Goal: Task Accomplishment & Management: Manage account settings

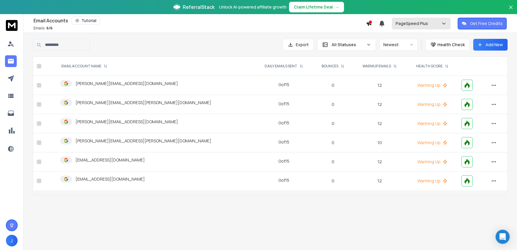
click at [434, 23] on div "PageSpeed Plus" at bounding box center [421, 24] width 51 height 6
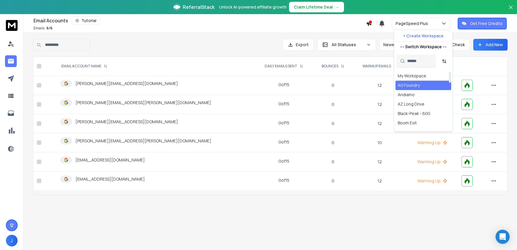
click at [419, 84] on div "AG Foundry" at bounding box center [409, 85] width 22 height 6
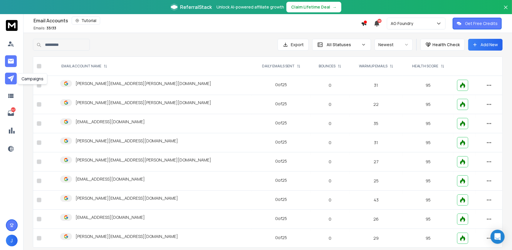
click at [11, 77] on icon at bounding box center [11, 79] width 6 height 6
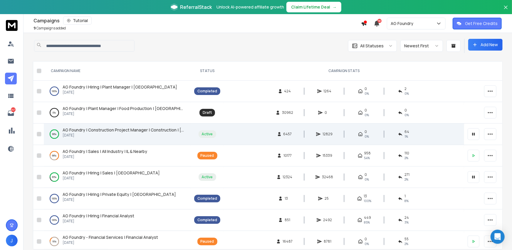
click at [112, 128] on span "AG Foundry | Construction Project Manager | Construction | USA" at bounding box center [143, 130] width 161 height 6
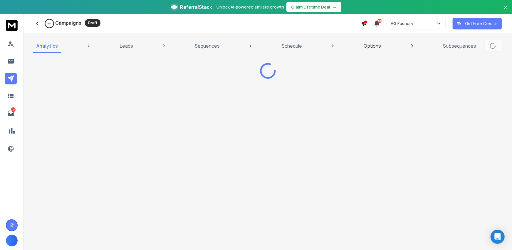
click at [367, 43] on p "Options" at bounding box center [372, 45] width 17 height 7
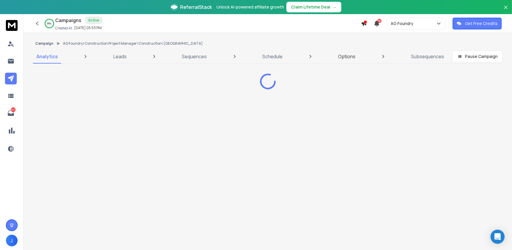
click at [356, 55] on p "Options" at bounding box center [346, 56] width 17 height 7
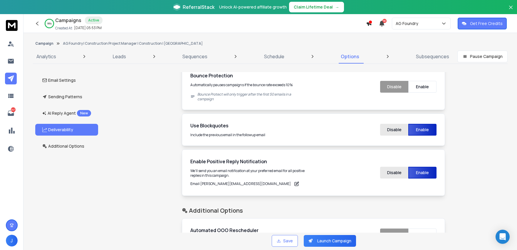
scroll to position [926, 0]
click at [9, 116] on icon at bounding box center [11, 112] width 6 height 5
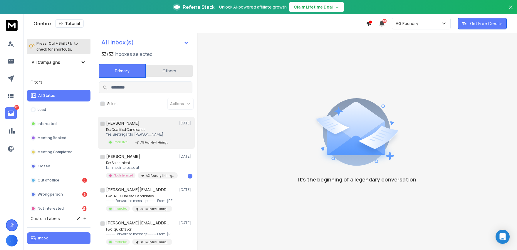
click at [167, 130] on p "Re: Qualified Candidates" at bounding box center [139, 129] width 66 height 5
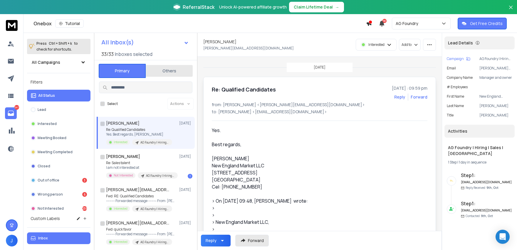
click at [251, 240] on button "Forward" at bounding box center [251, 240] width 33 height 12
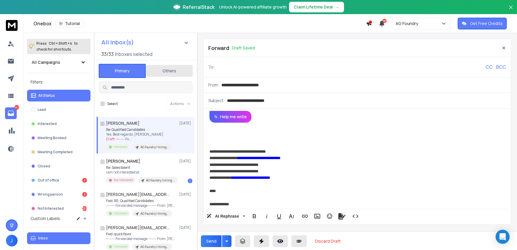
click at [273, 63] on div at bounding box center [350, 67] width 266 height 11
click at [253, 64] on input at bounding box center [237, 67] width 41 height 11
paste input "**********"
type input "**********"
click at [211, 238] on button "Send" at bounding box center [211, 241] width 21 height 12
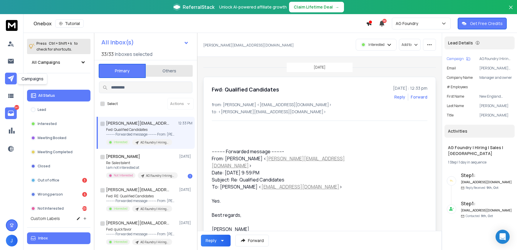
click at [9, 78] on icon at bounding box center [11, 79] width 6 height 6
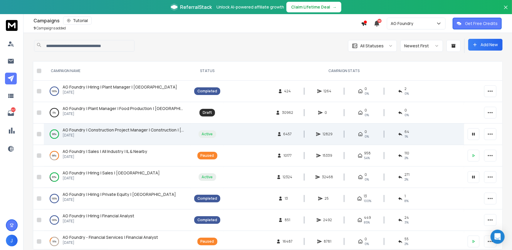
click at [115, 130] on span "AG Foundry | Construction Project Manager | Construction | USA" at bounding box center [143, 130] width 161 height 6
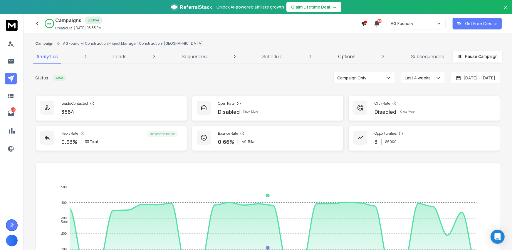
click at [343, 53] on p "Options" at bounding box center [346, 56] width 17 height 7
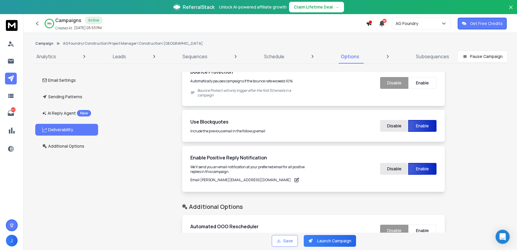
scroll to position [942, 0]
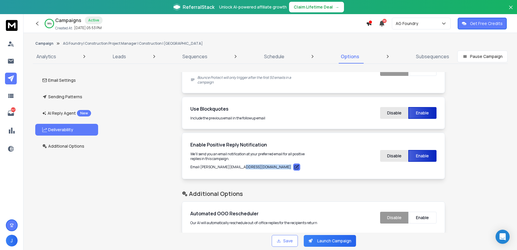
drag, startPoint x: 237, startPoint y: 167, endPoint x: 252, endPoint y: 167, distance: 14.4
click at [252, 167] on div "Email : greg@avantgardefoundry.com" at bounding box center [248, 166] width 117 height 7
click at [294, 167] on icon at bounding box center [296, 167] width 5 height 5
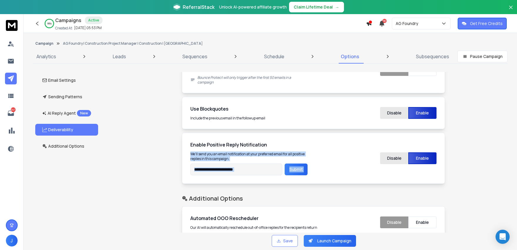
click at [252, 171] on input "**********" at bounding box center [236, 169] width 92 height 12
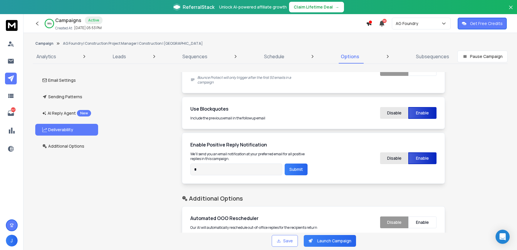
type input "**********"
click at [303, 166] on button "Submit" at bounding box center [296, 169] width 23 height 12
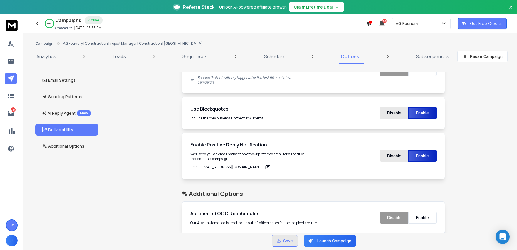
click at [286, 243] on button "Save" at bounding box center [285, 241] width 26 height 12
click at [9, 77] on icon at bounding box center [11, 79] width 6 height 6
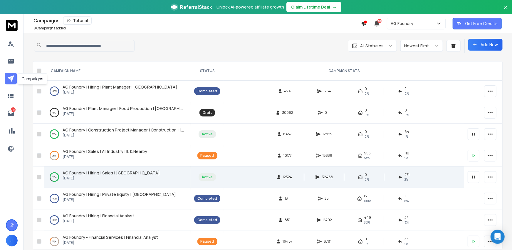
click at [105, 171] on span "AG Foundry | Hiring | Sales | USA" at bounding box center [111, 173] width 97 height 6
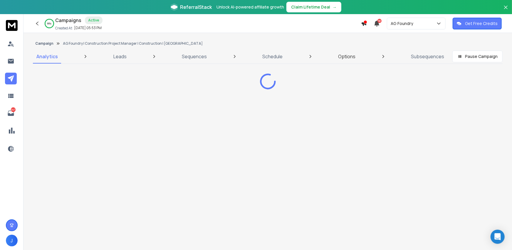
click at [347, 62] on link "Options" at bounding box center [347, 56] width 24 height 14
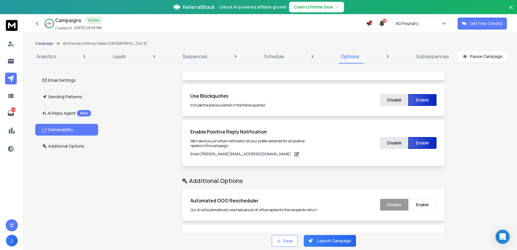
scroll to position [956, 0]
click at [294, 155] on icon at bounding box center [296, 153] width 5 height 5
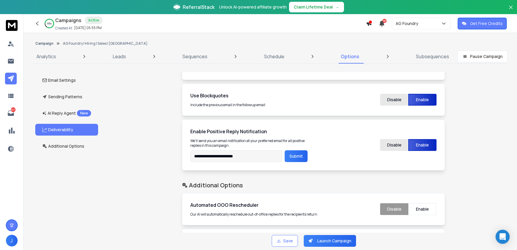
click at [253, 157] on input "**********" at bounding box center [236, 156] width 92 height 12
type input "**********"
click at [284, 239] on button "Save" at bounding box center [285, 241] width 26 height 12
click at [284, 242] on button "Save" at bounding box center [285, 241] width 26 height 12
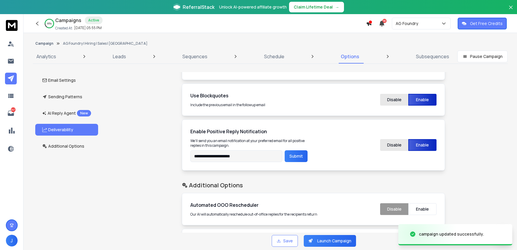
click at [10, 26] on icon at bounding box center [12, 25] width 12 height 11
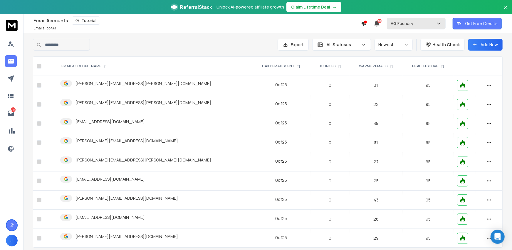
click at [413, 22] on p "AG Foundry" at bounding box center [403, 24] width 25 height 6
